Goal: Task Accomplishment & Management: Manage account settings

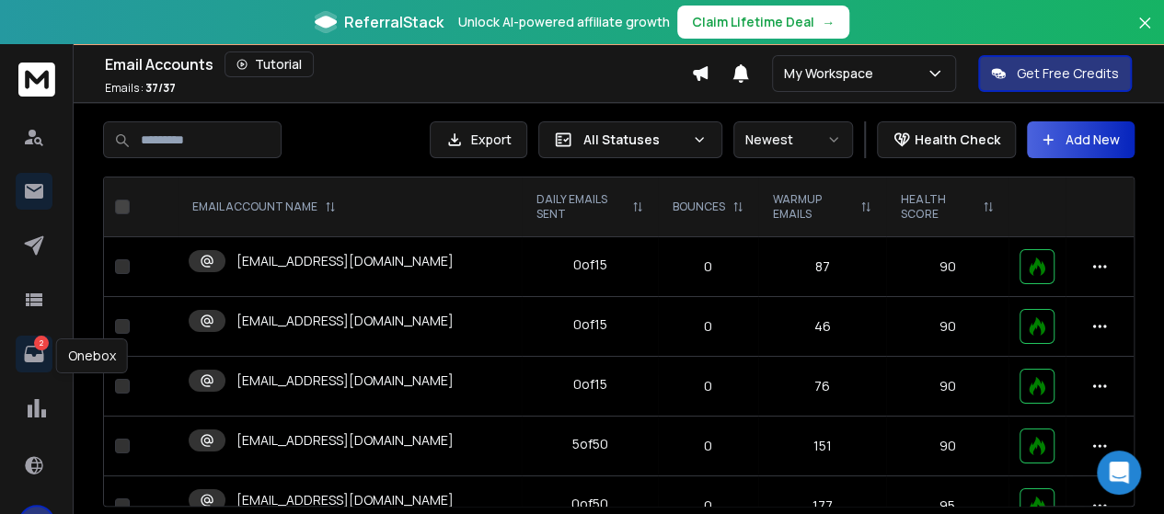
click at [39, 351] on p "2" at bounding box center [41, 343] width 15 height 15
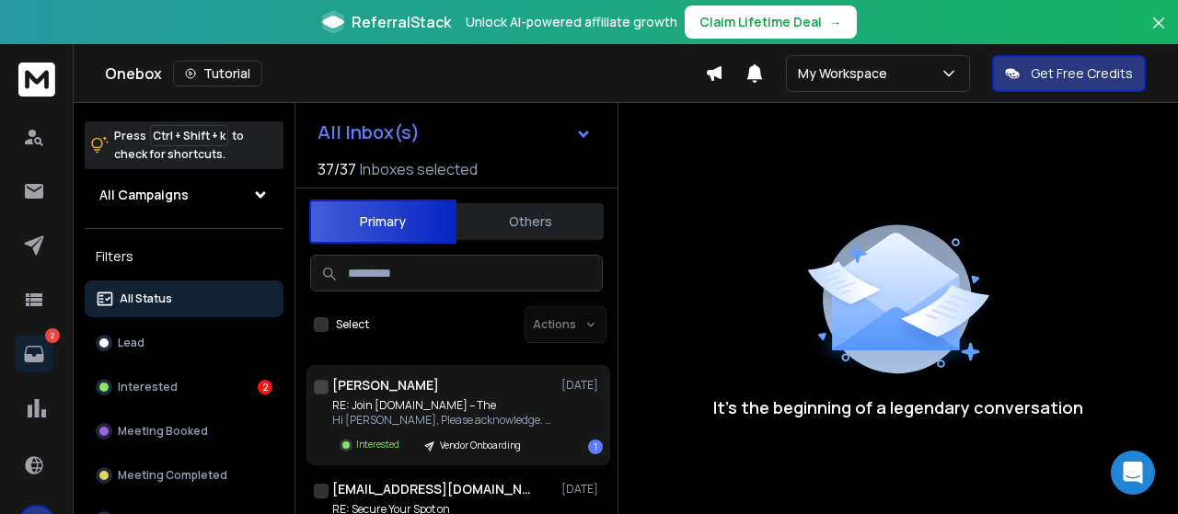
click at [464, 406] on p "RE: Join [DOMAIN_NAME] – The" at bounding box center [442, 405] width 221 height 15
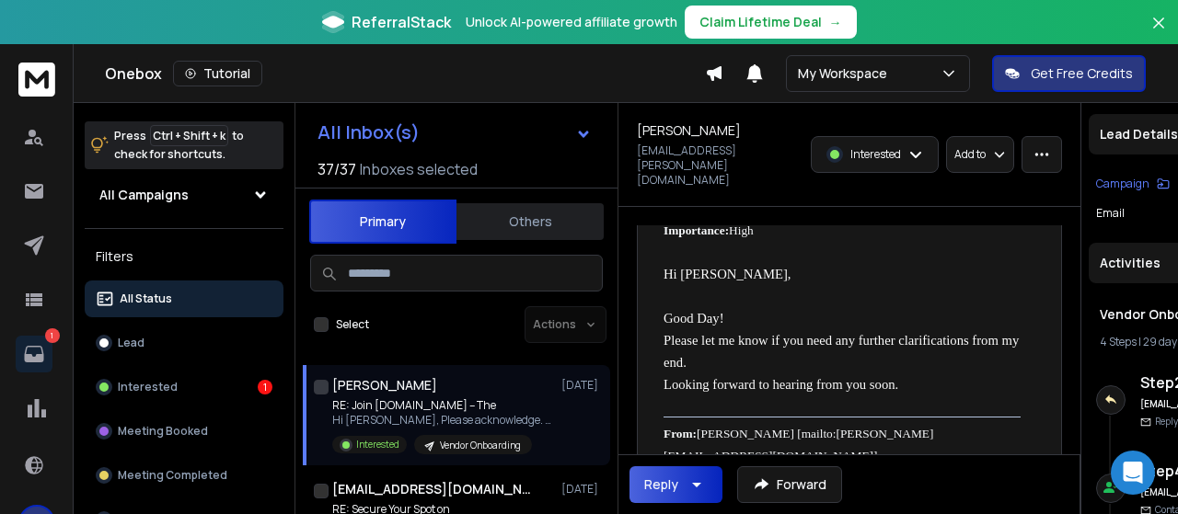
scroll to position [552, 0]
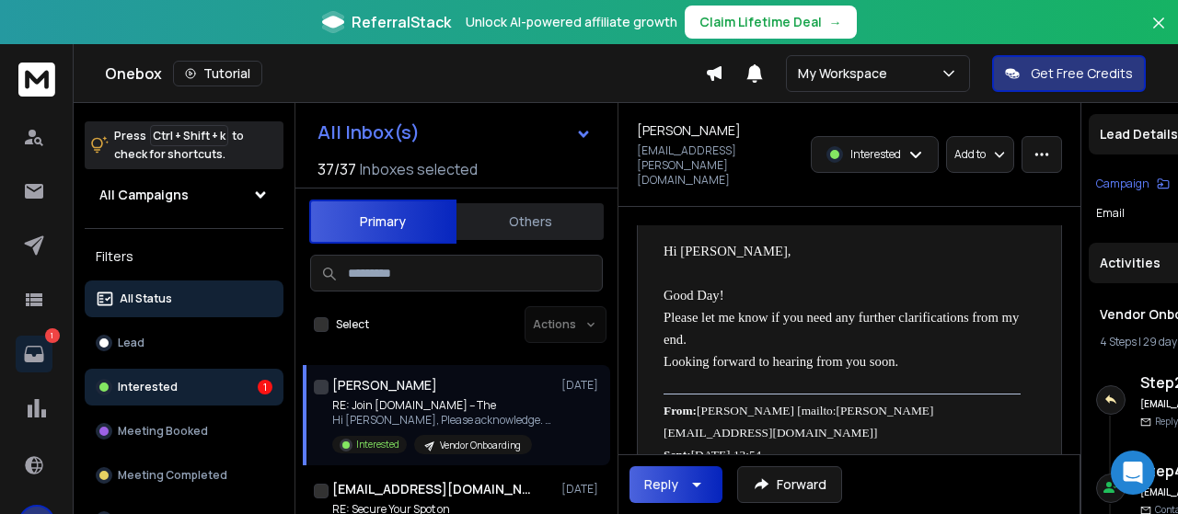
click at [156, 395] on div "Interested" at bounding box center [137, 387] width 82 height 17
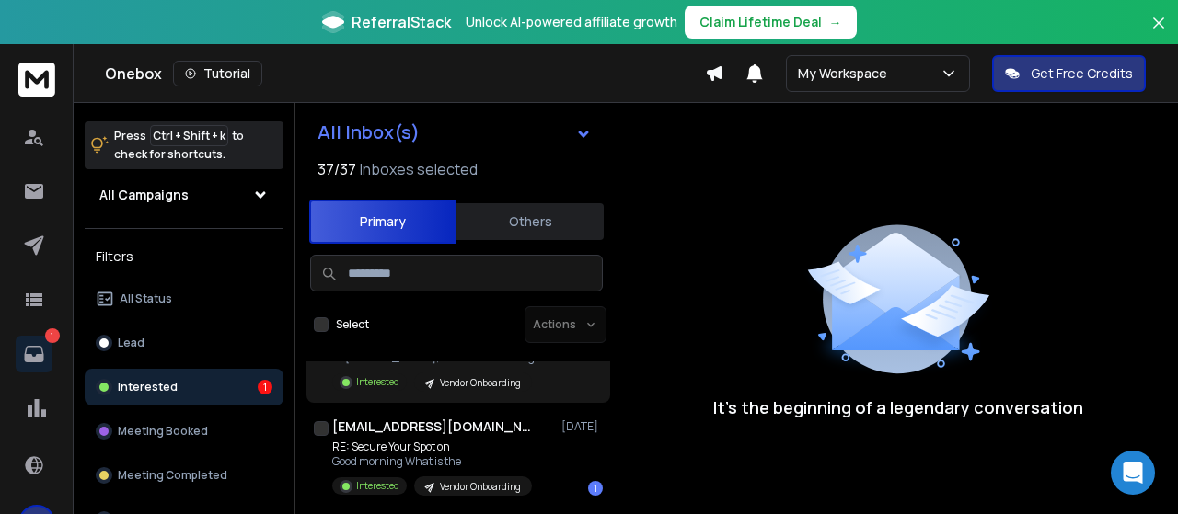
scroll to position [92, 0]
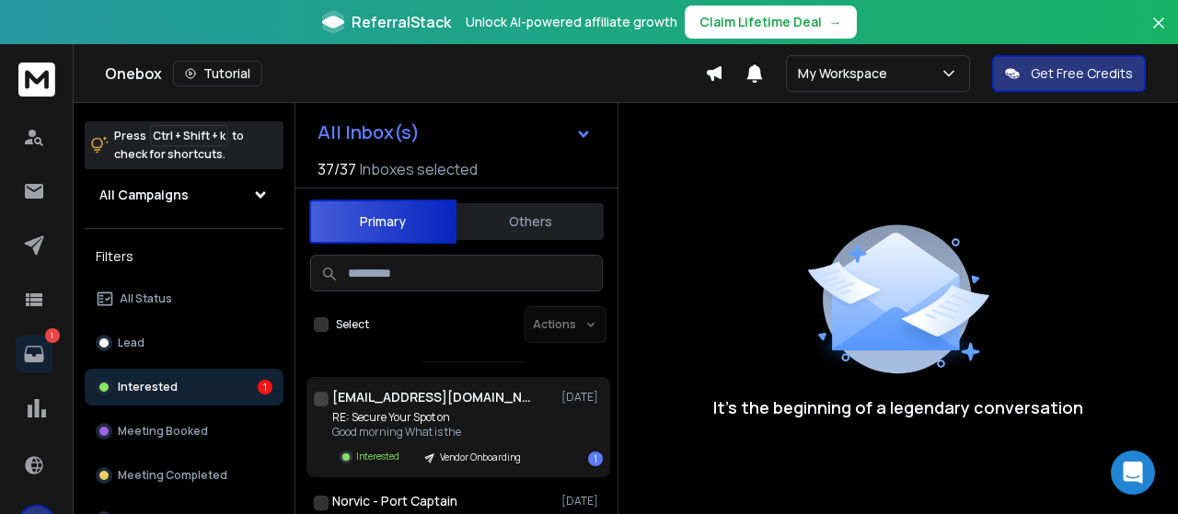
click at [425, 415] on p "RE: Secure Your Spot on" at bounding box center [432, 417] width 200 height 15
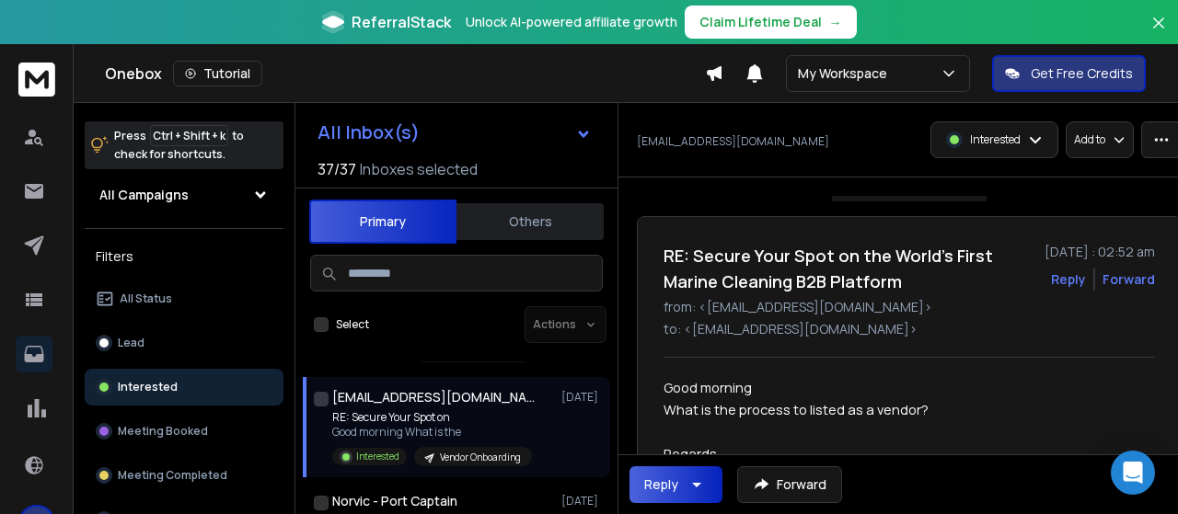
scroll to position [0, 0]
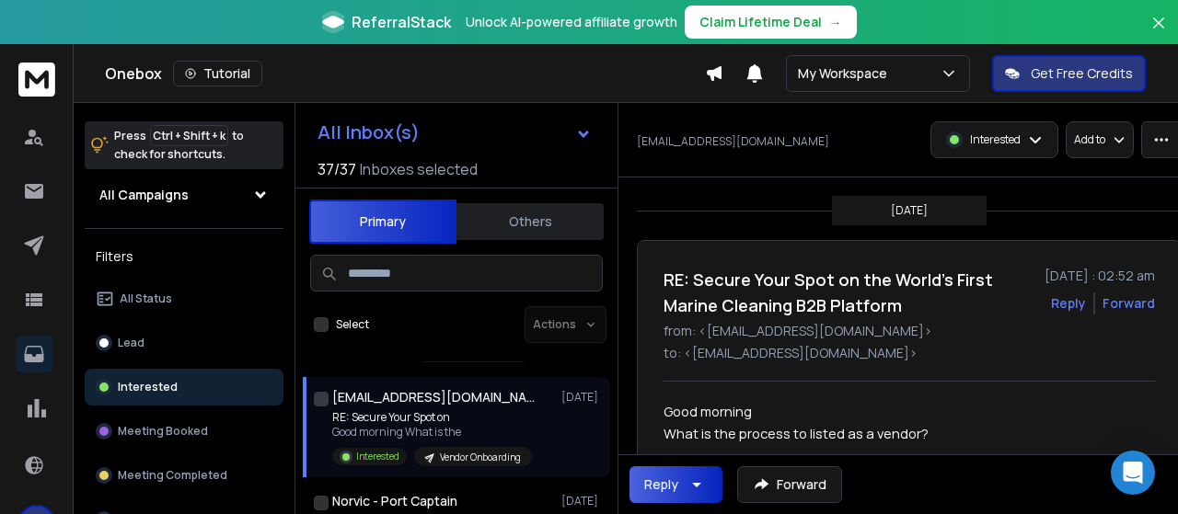
click at [1128, 305] on div "Forward" at bounding box center [1128, 303] width 52 height 18
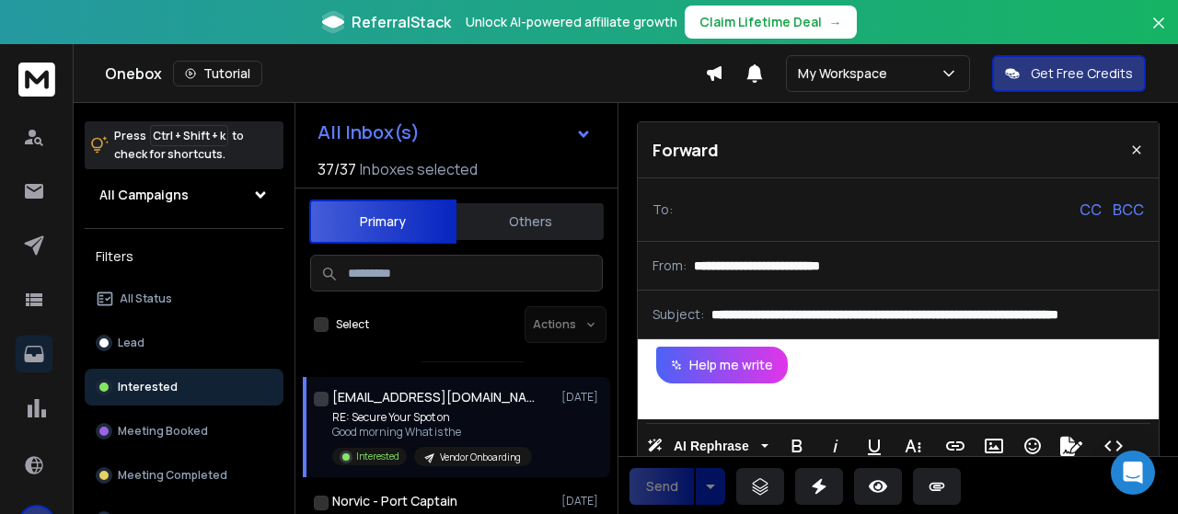
scroll to position [18, 0]
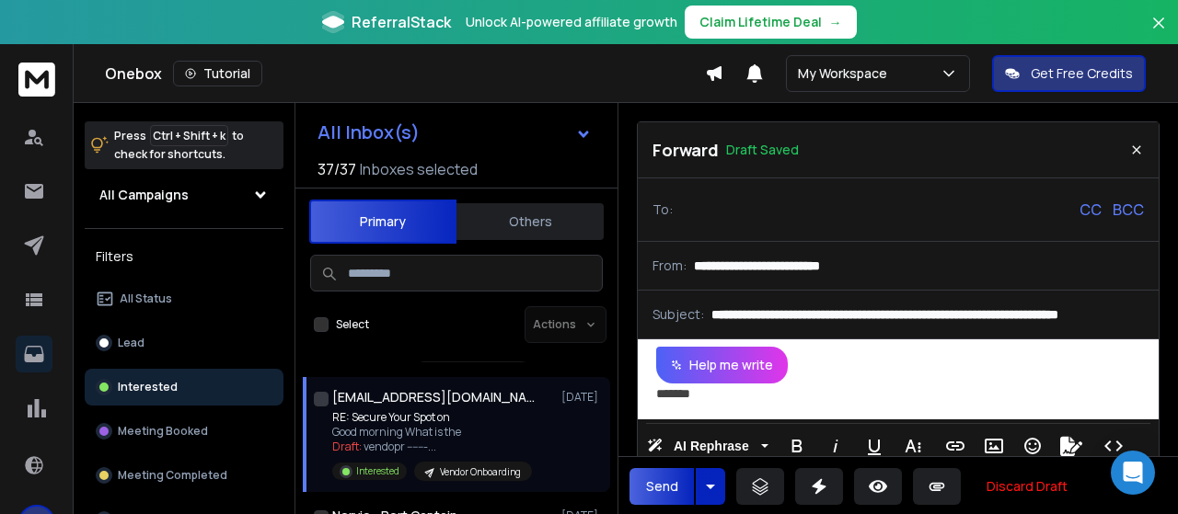
click at [764, 203] on input at bounding box center [744, 209] width 129 height 33
type input "*******"
click at [760, 211] on icon at bounding box center [765, 210] width 10 height 10
click at [758, 217] on input at bounding box center [744, 209] width 129 height 33
paste input "**********"
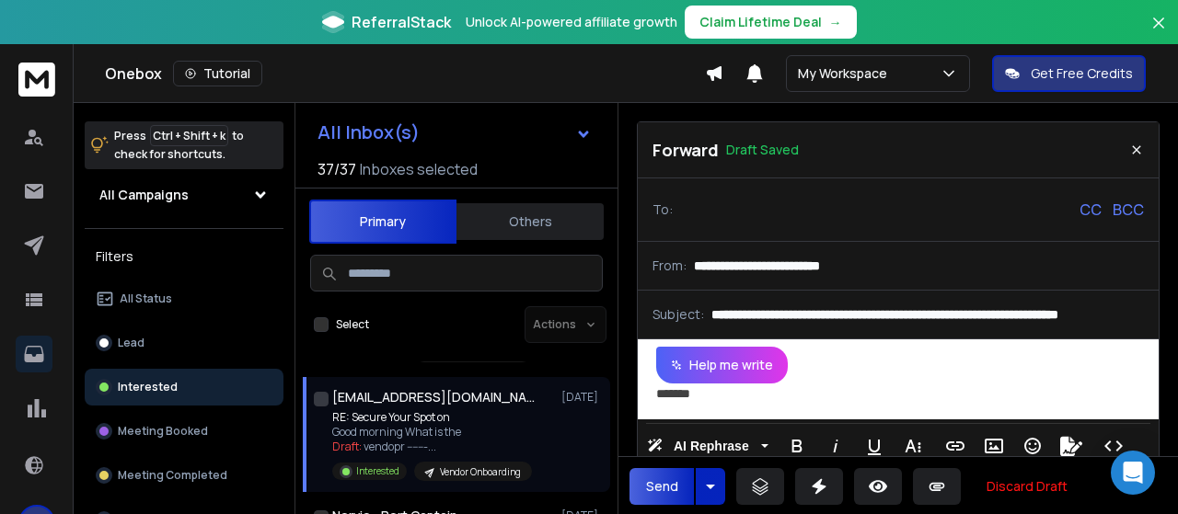
type input "**********"
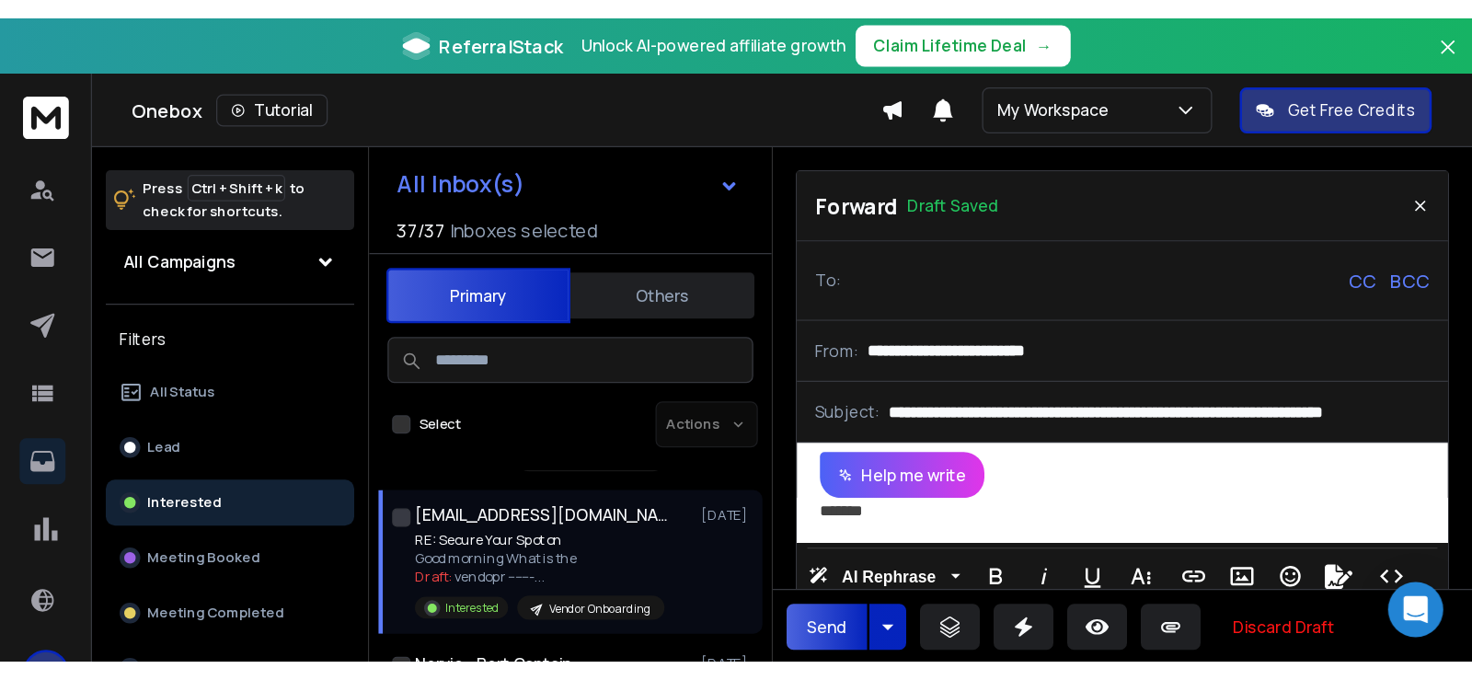
scroll to position [0, 0]
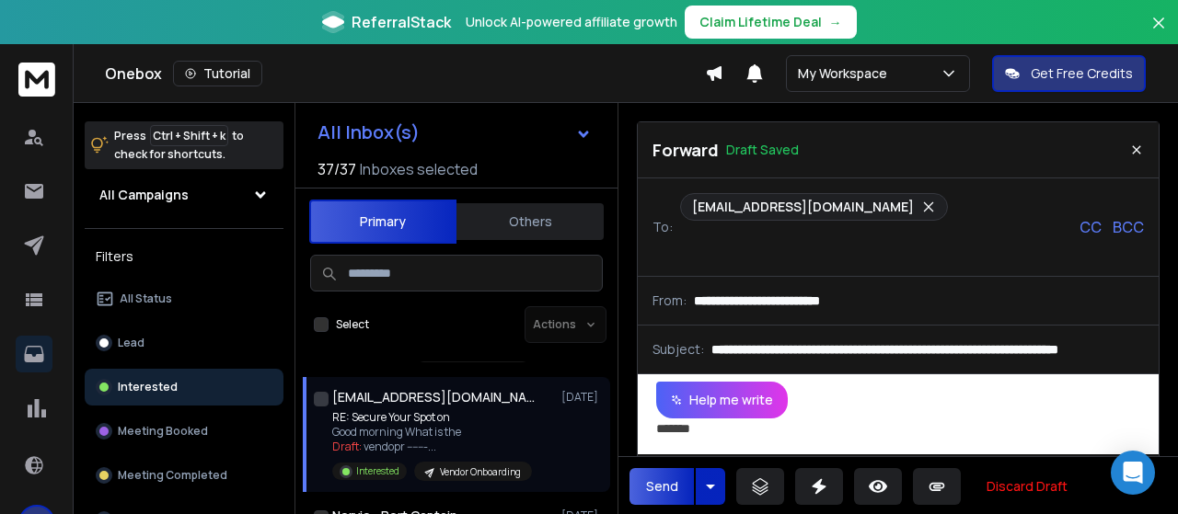
click at [676, 494] on button "Send" at bounding box center [661, 486] width 64 height 37
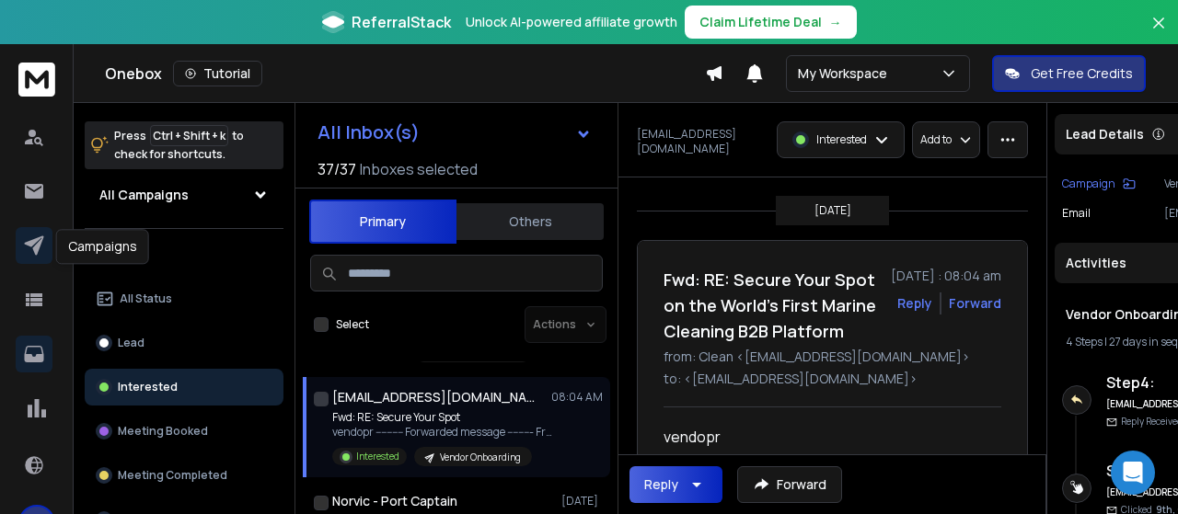
click at [22, 249] on link at bounding box center [34, 245] width 37 height 37
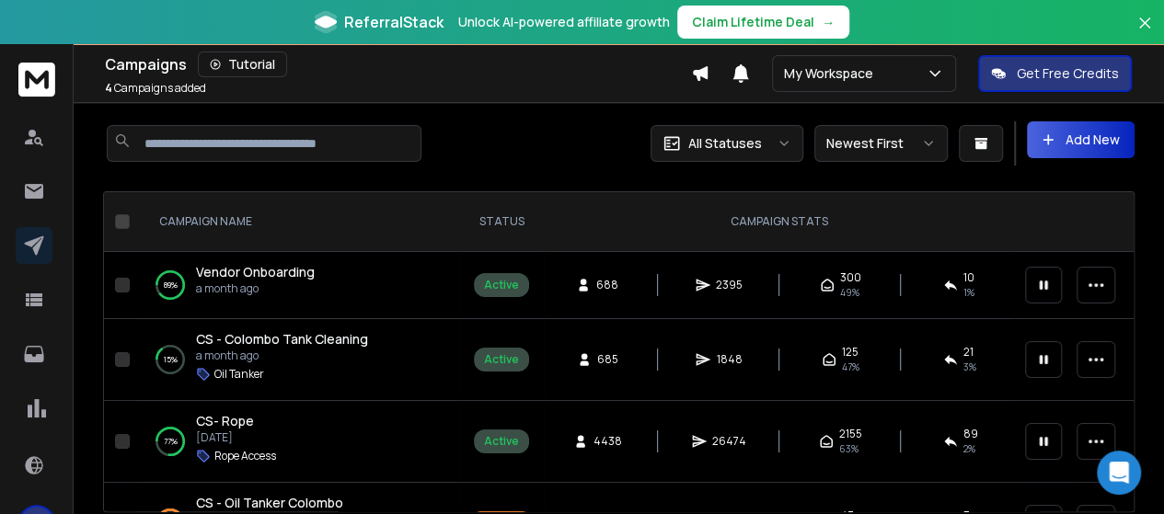
click at [275, 426] on h1 "CS- Rope" at bounding box center [236, 421] width 80 height 18
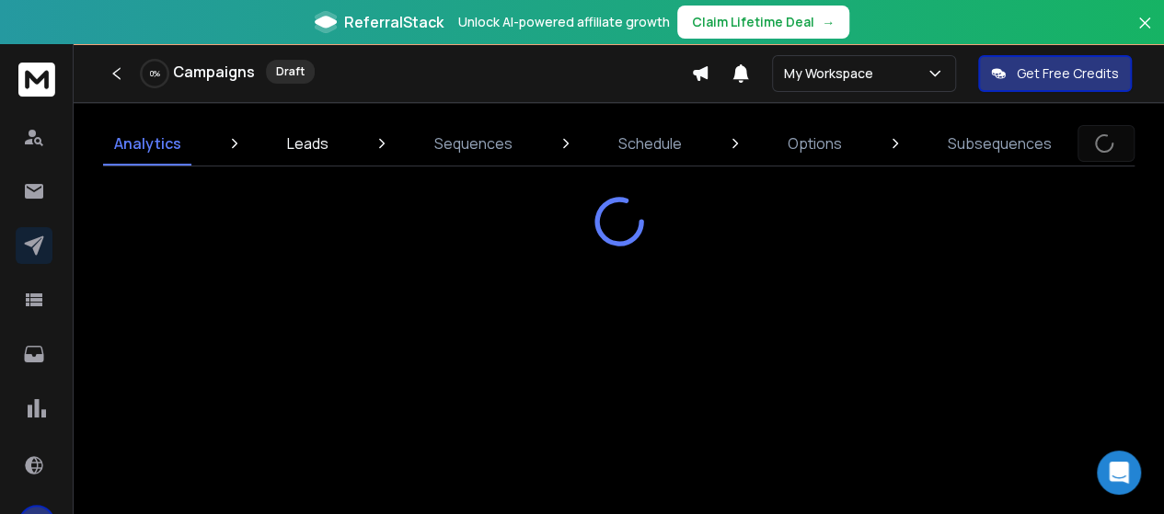
click at [304, 141] on p "Leads" at bounding box center [307, 144] width 41 height 22
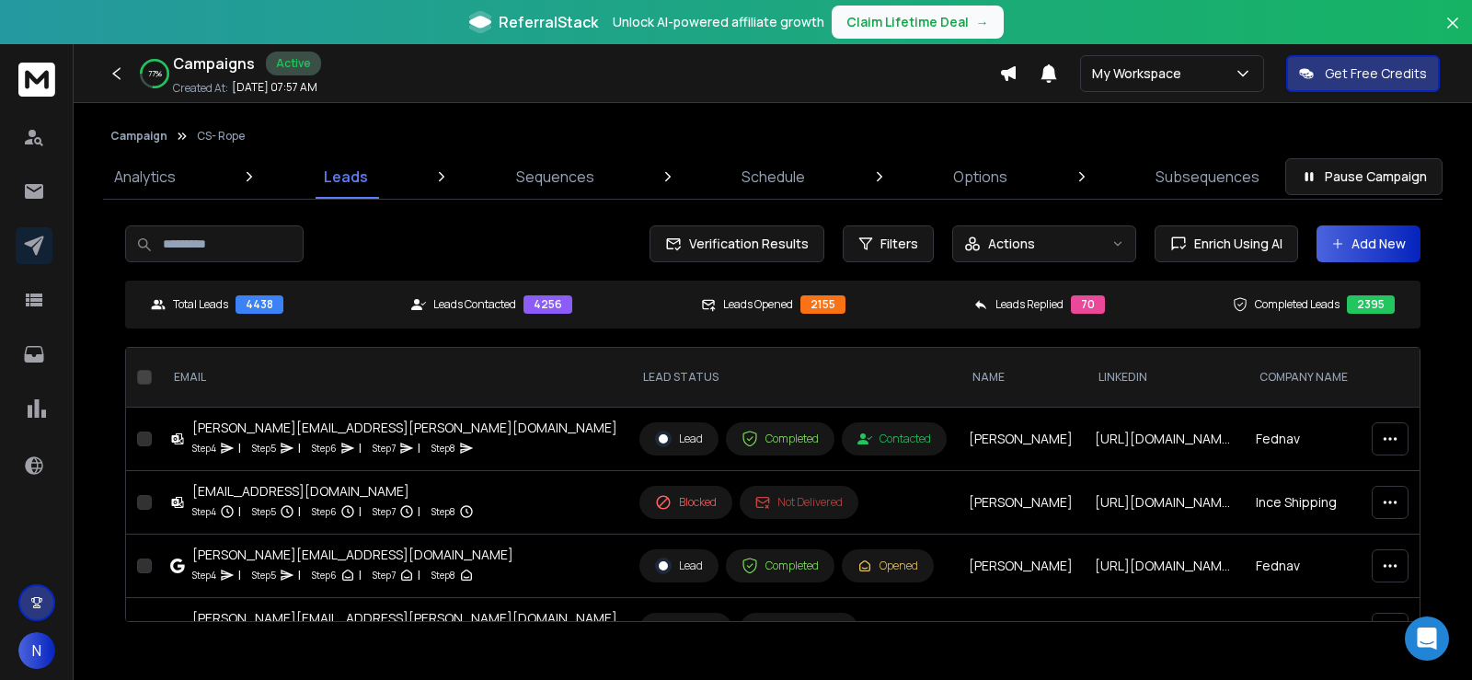
click at [885, 22] on button "Claim Lifetime Deal →" at bounding box center [918, 22] width 172 height 33
click at [276, 245] on input at bounding box center [214, 243] width 179 height 37
paste input "**********"
type input "**********"
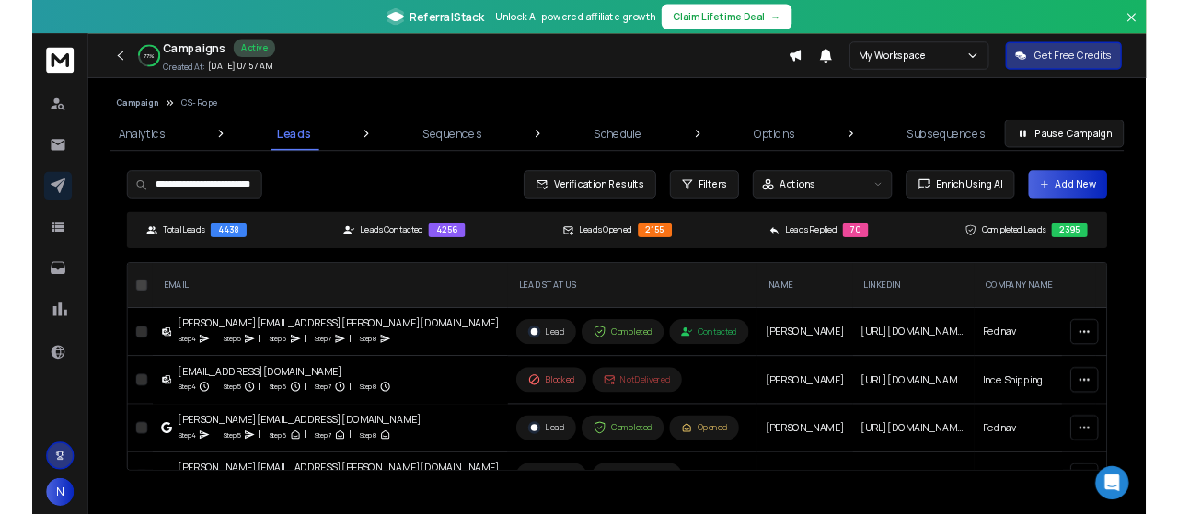
scroll to position [0, 38]
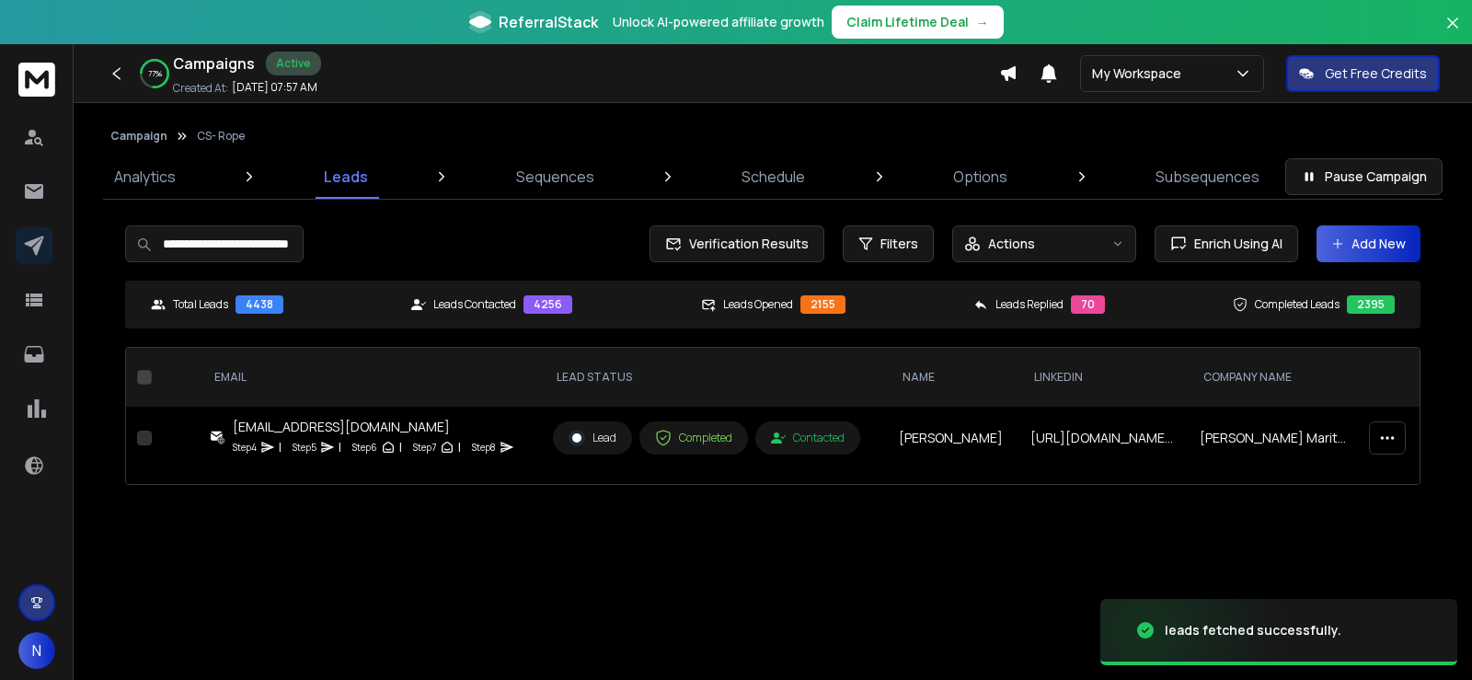
click at [139, 447] on td at bounding box center [163, 438] width 74 height 63
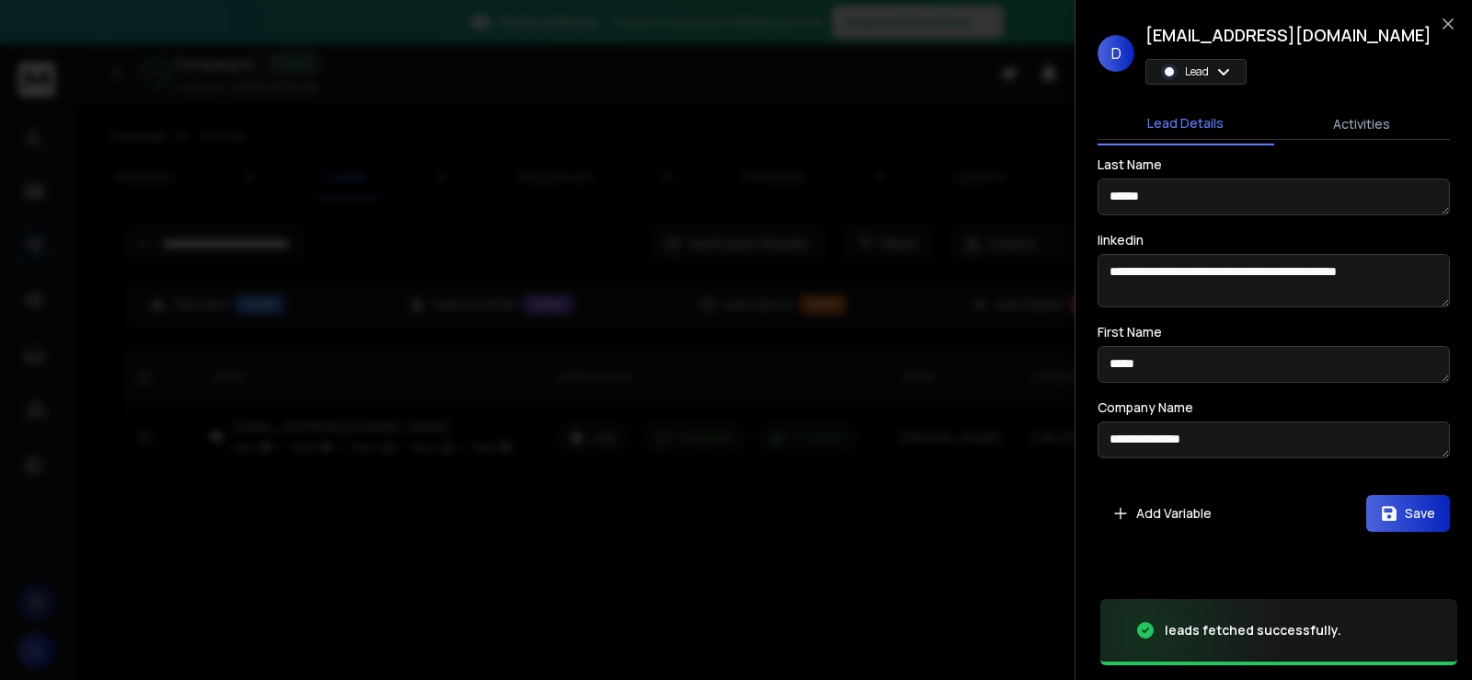
click at [784, 514] on div at bounding box center [736, 340] width 1472 height 680
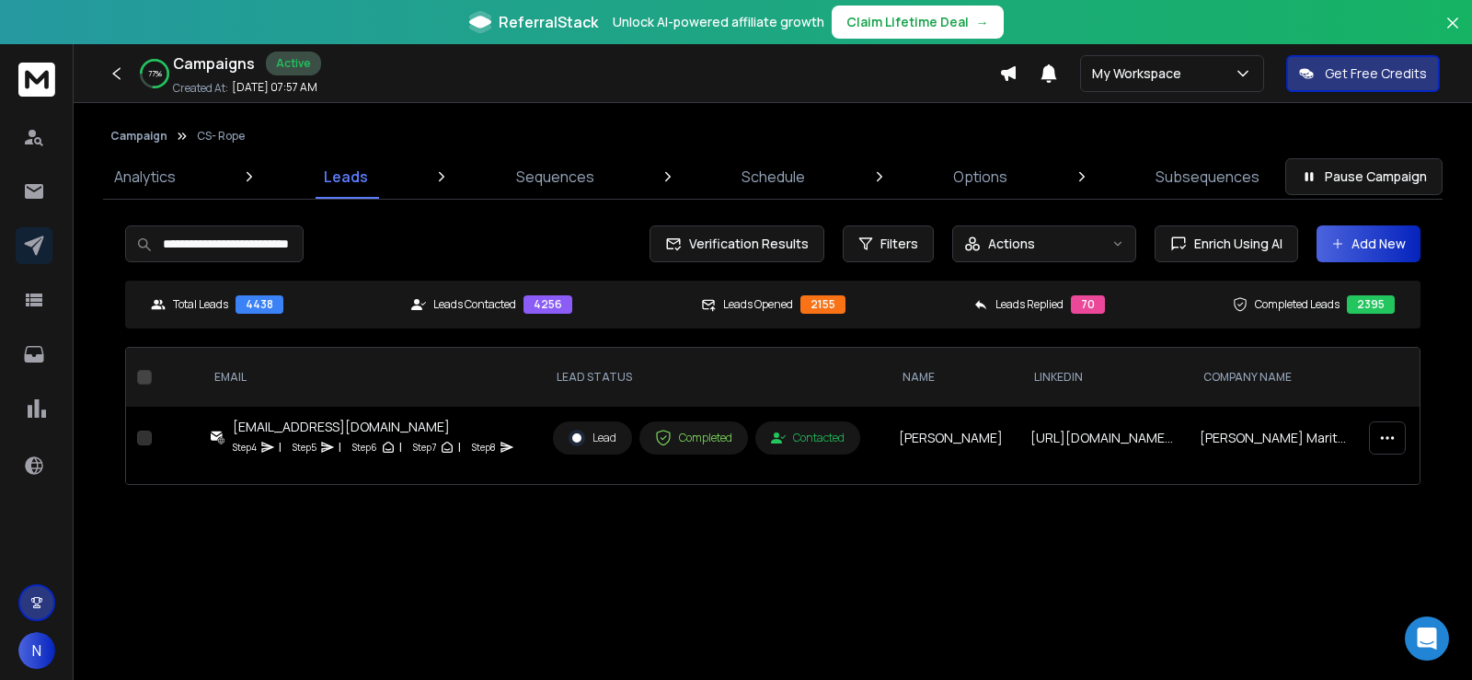
click at [1177, 442] on button "button" at bounding box center [1387, 437] width 37 height 33
click at [1177, 514] on p "Block Lead" at bounding box center [1354, 536] width 65 height 18
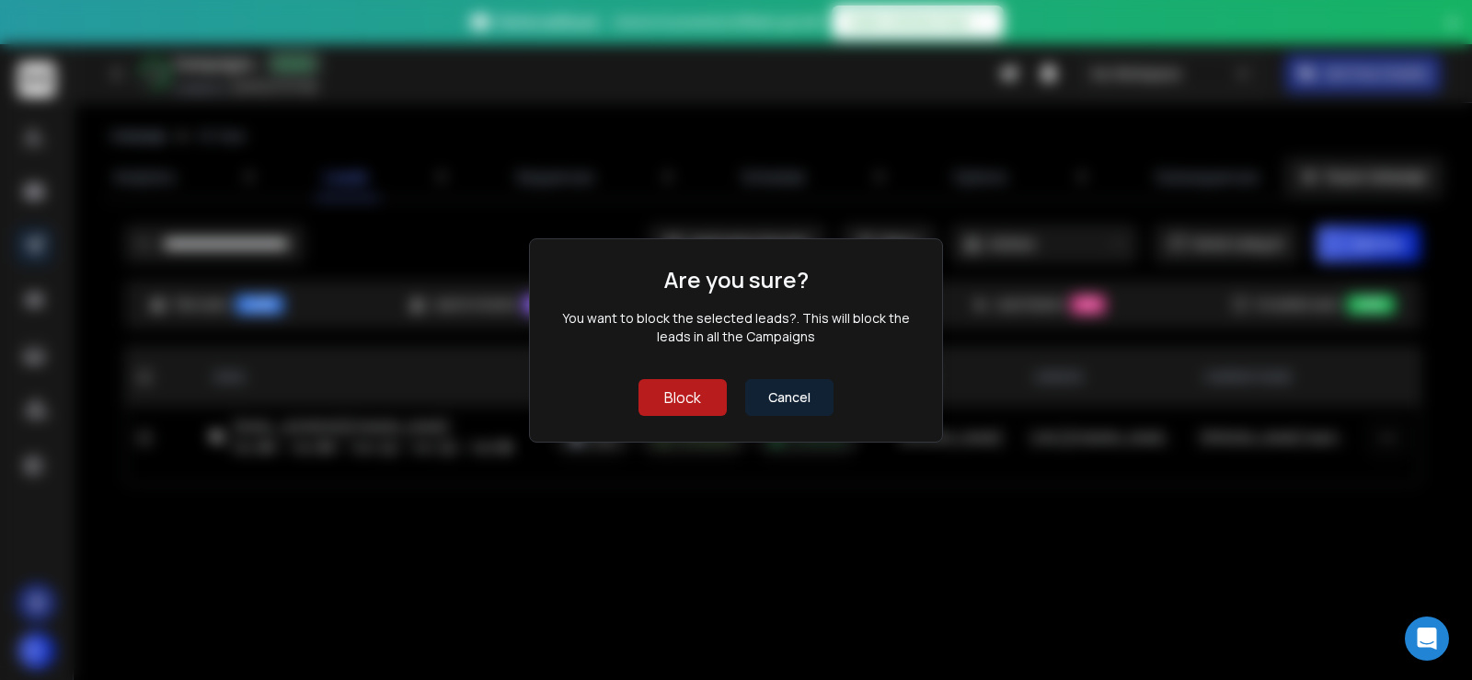
click at [682, 387] on button "Block" at bounding box center [683, 397] width 88 height 37
